Goal: Task Accomplishment & Management: Use online tool/utility

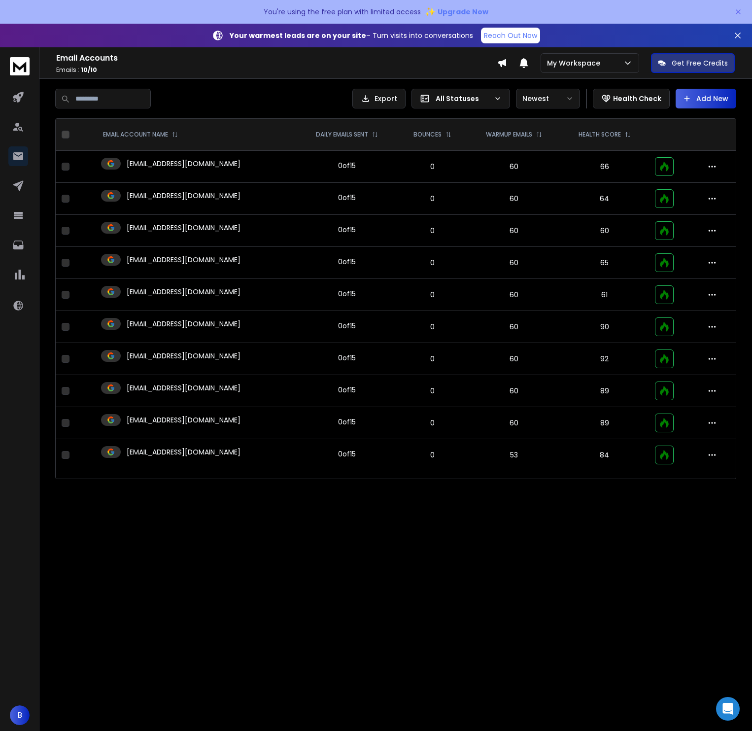
click at [573, 387] on td "89" at bounding box center [605, 391] width 88 height 32
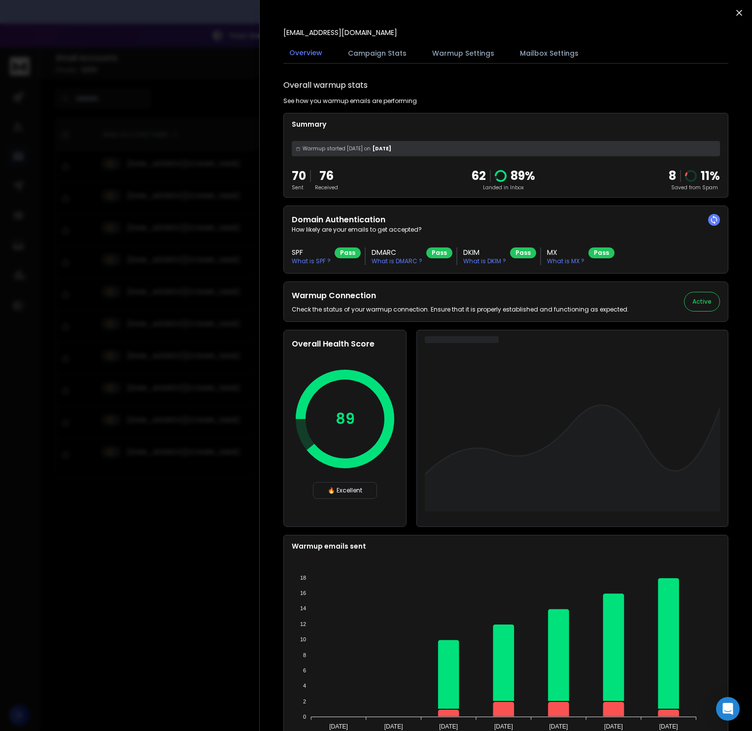
click at [740, 11] on icon "button" at bounding box center [740, 13] width 10 height 10
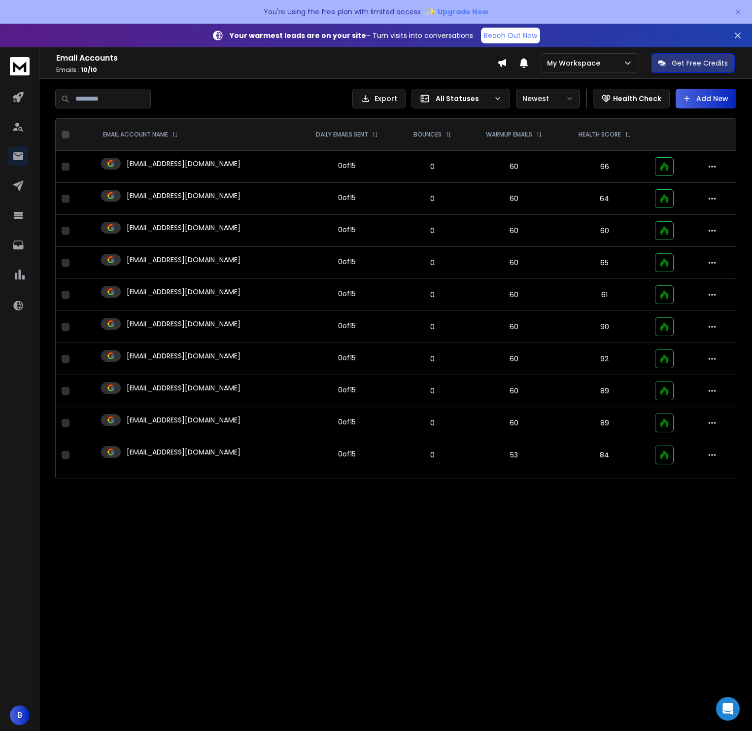
click at [561, 325] on td "90" at bounding box center [605, 327] width 88 height 32
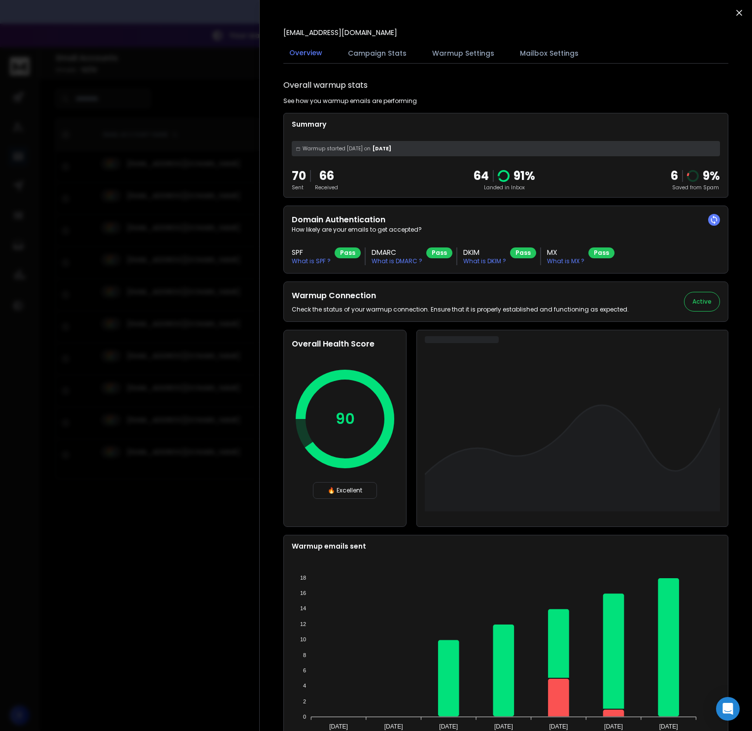
click at [737, 12] on icon "button" at bounding box center [739, 12] width 5 height 5
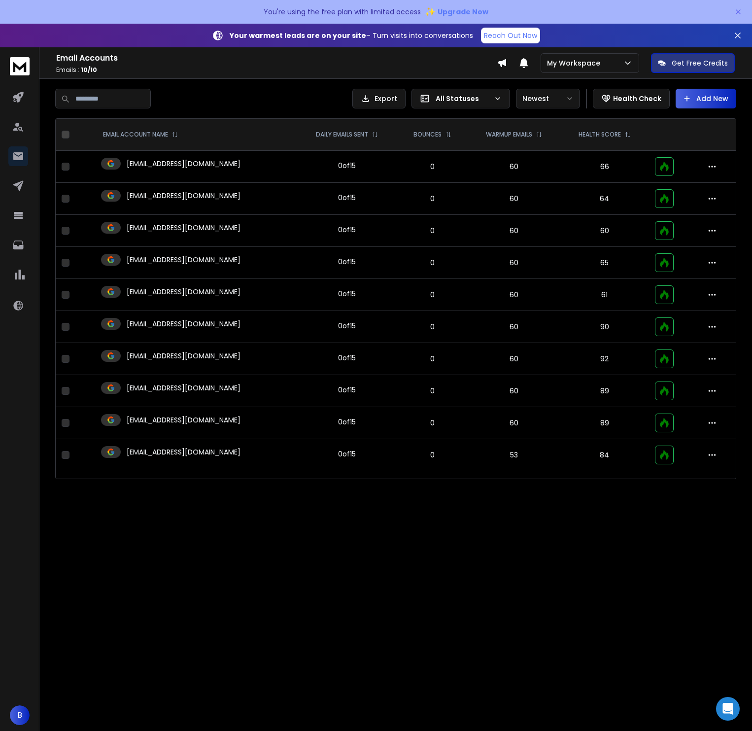
click at [555, 293] on td "60" at bounding box center [513, 295] width 93 height 32
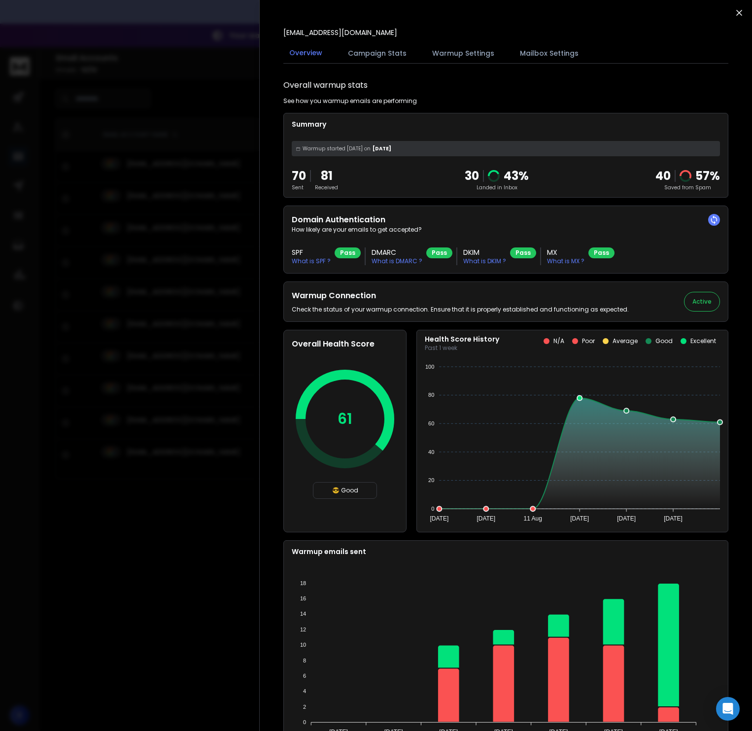
click at [736, 11] on icon "button" at bounding box center [740, 13] width 10 height 10
